Goal: Task Accomplishment & Management: Use online tool/utility

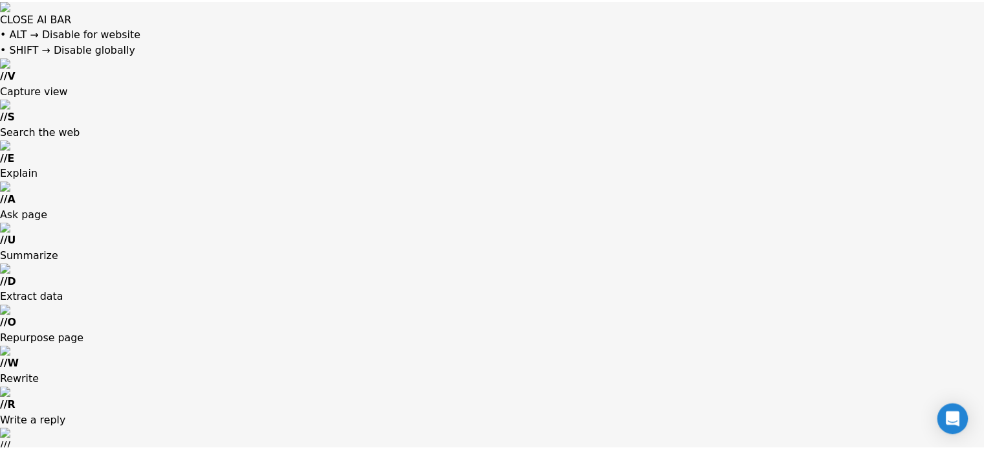
scroll to position [263, 0]
